Goal: Task Accomplishment & Management: Manage account settings

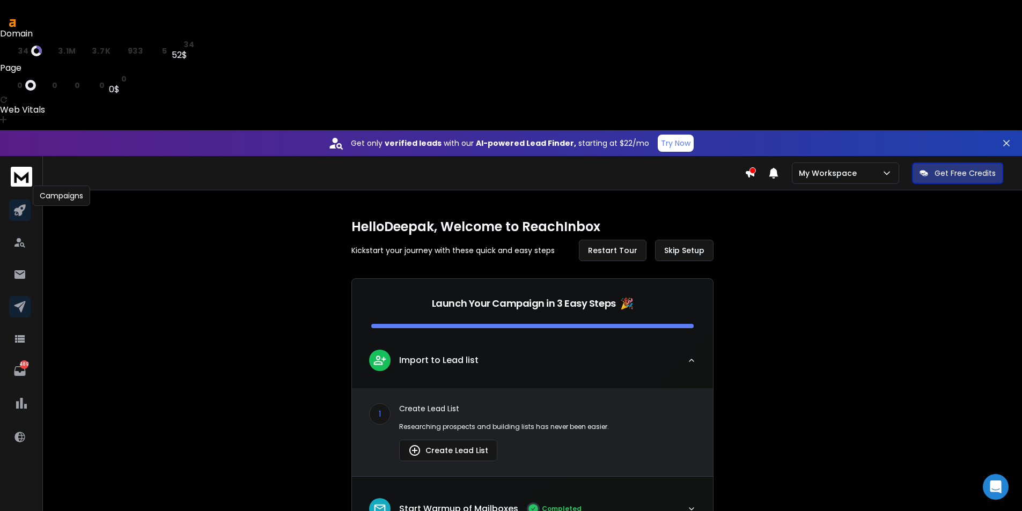
click at [16, 301] on icon at bounding box center [19, 306] width 11 height 11
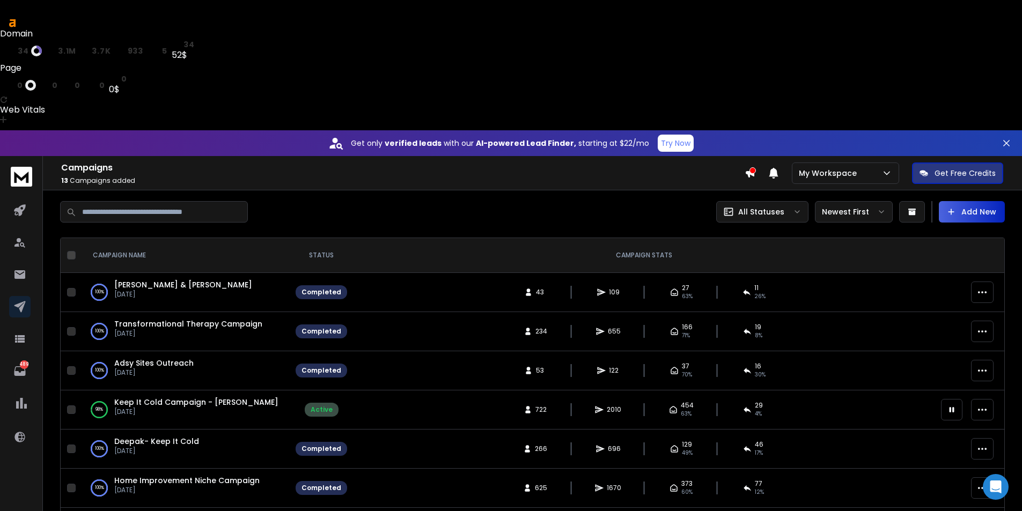
click at [1009, 138] on icon at bounding box center [1007, 143] width 10 height 10
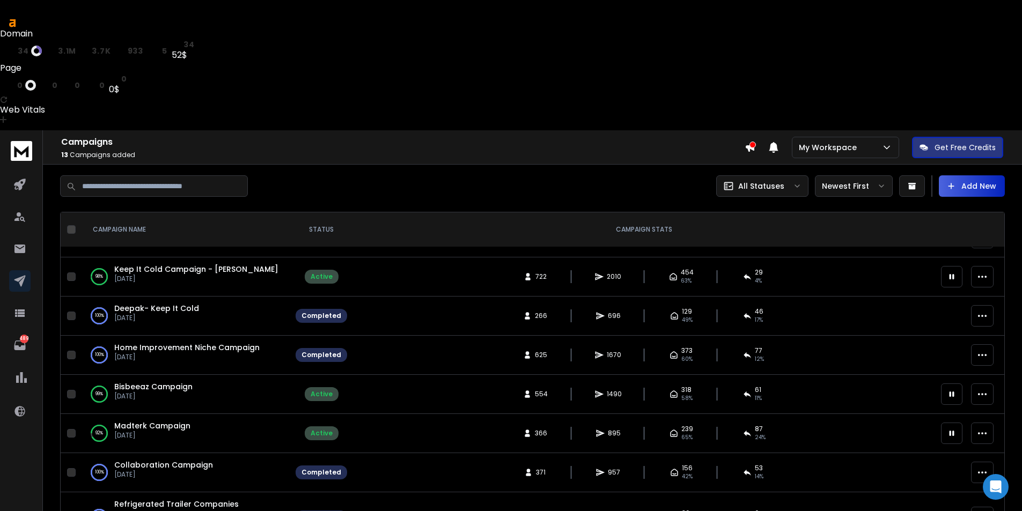
scroll to position [140, 0]
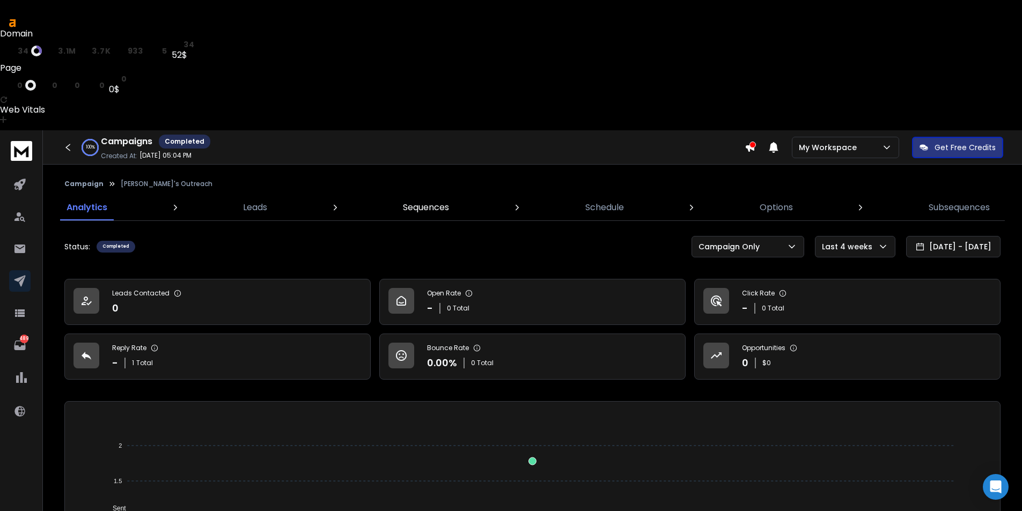
click at [431, 201] on p "Sequences" at bounding box center [426, 207] width 46 height 13
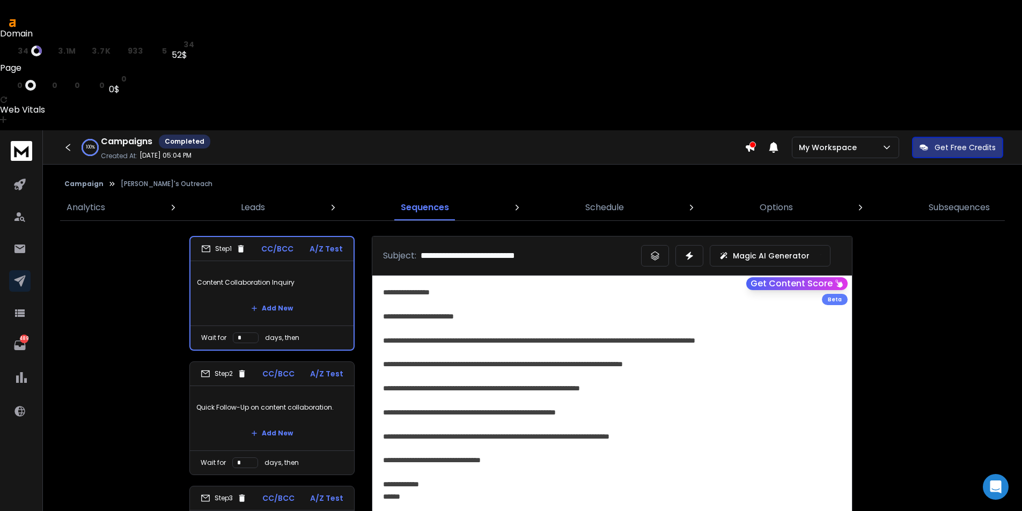
click at [116, 276] on div "**********" at bounding box center [532, 428] width 945 height 392
click at [257, 201] on p "Leads" at bounding box center [253, 207] width 24 height 13
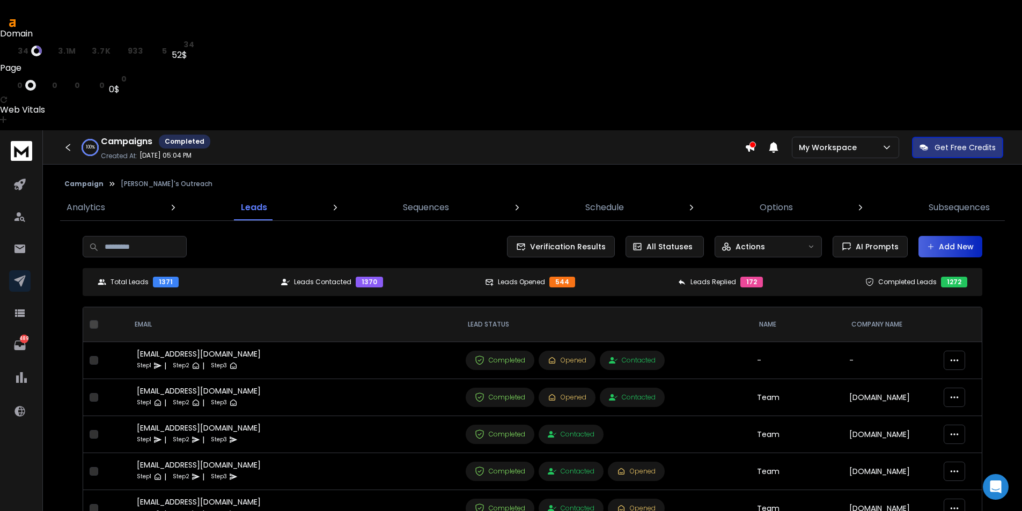
click at [965, 236] on button "Add New" at bounding box center [951, 246] width 64 height 21
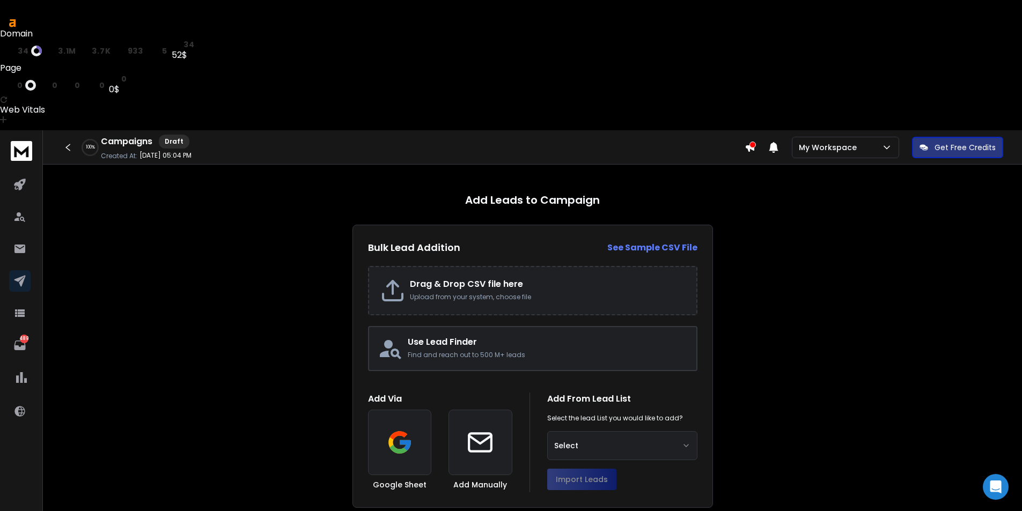
click at [449, 278] on h2 "Drag & Drop CSV file here" at bounding box center [548, 284] width 276 height 13
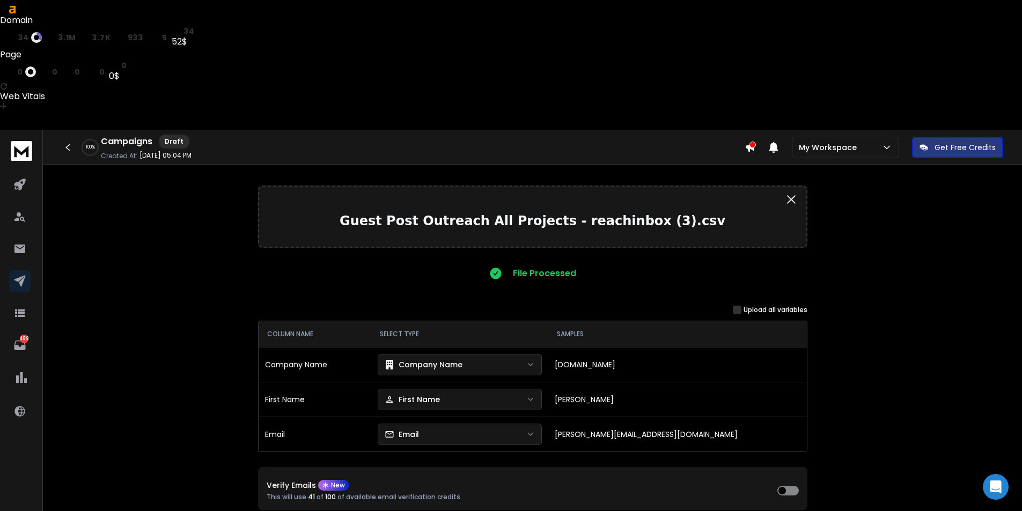
scroll to position [19, 0]
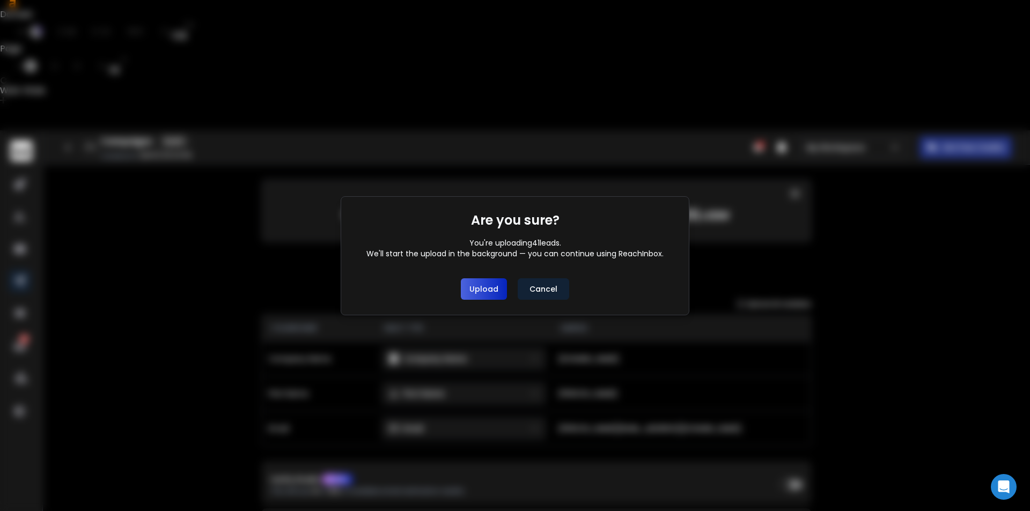
click at [494, 286] on button "Upload" at bounding box center [484, 289] width 46 height 21
